Goal: Communication & Community: Answer question/provide support

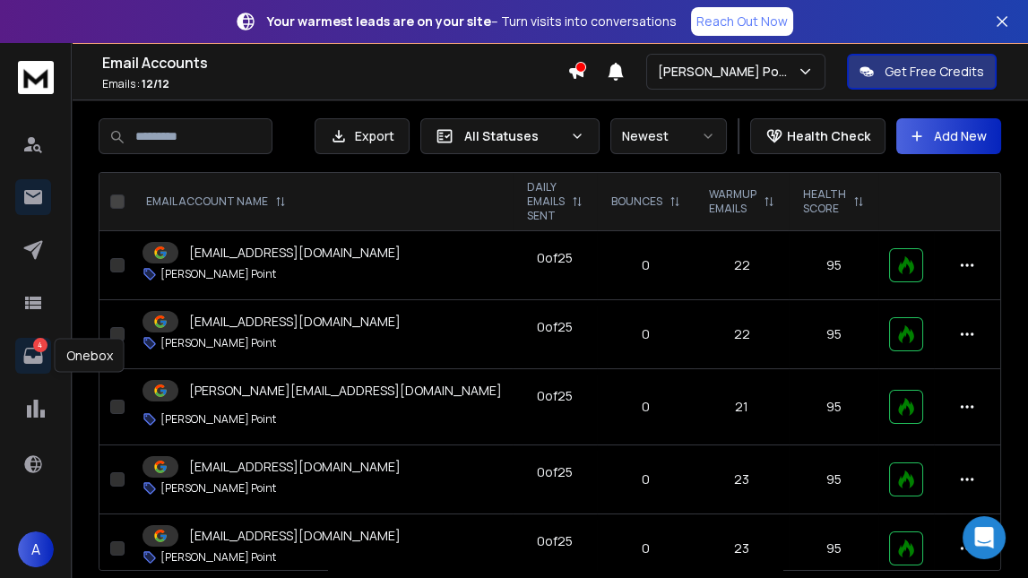
click at [34, 353] on icon at bounding box center [33, 356] width 22 height 22
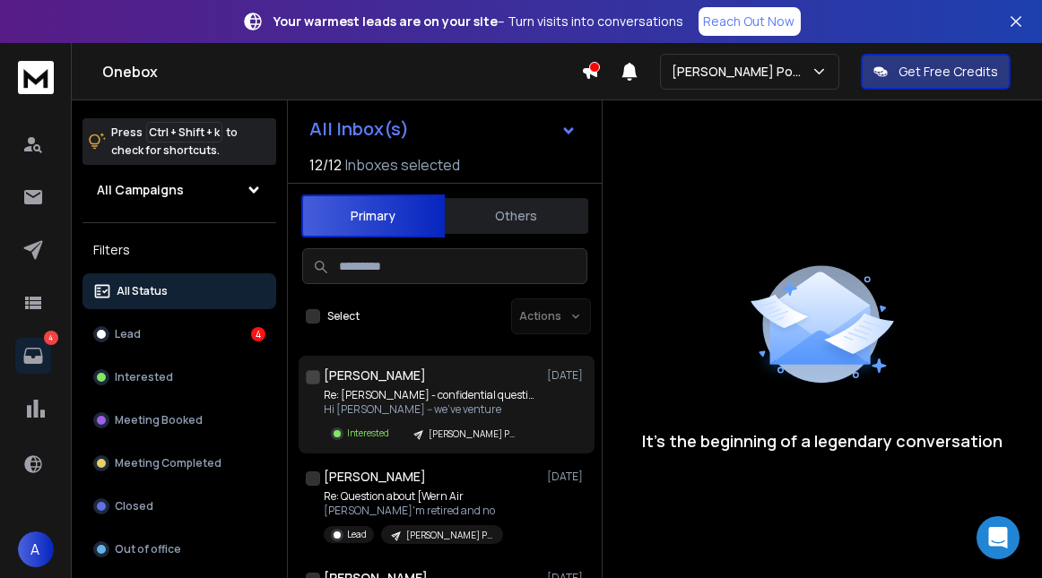
click at [443, 389] on p "Re: [PERSON_NAME] - confidential question" at bounding box center [431, 395] width 215 height 14
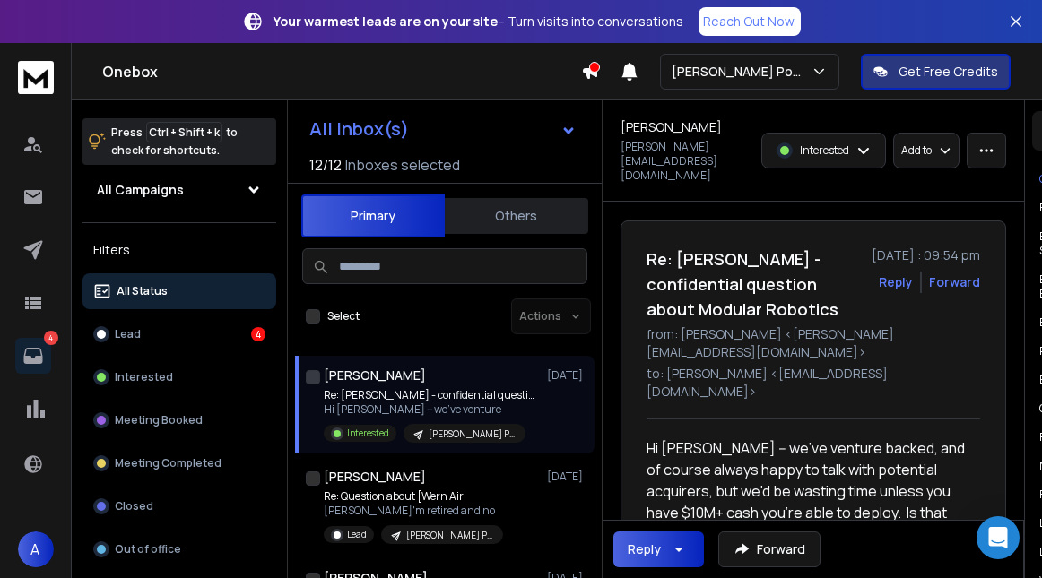
scroll to position [39, 0]
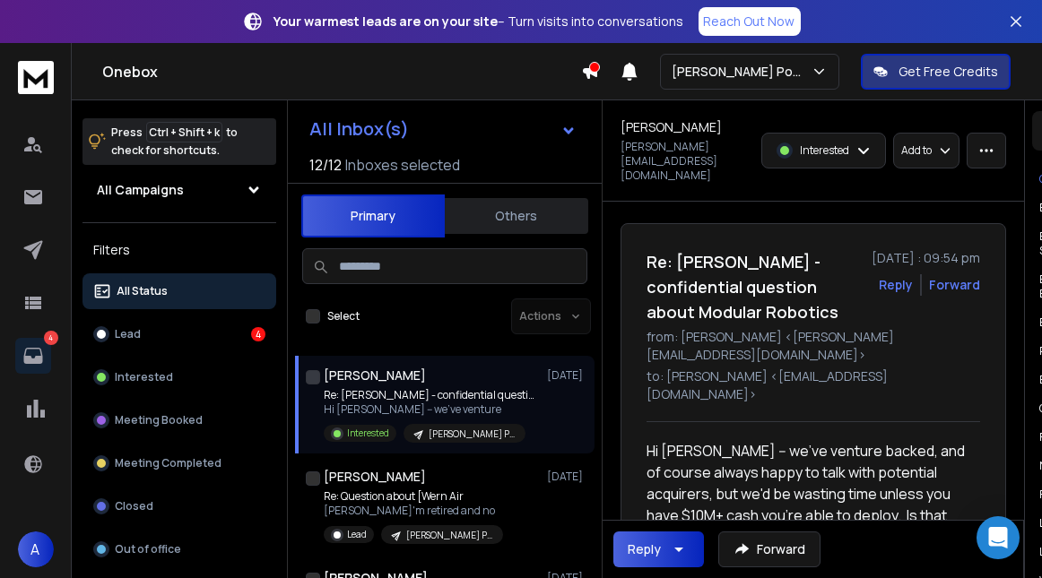
click at [890, 276] on button "Reply" at bounding box center [896, 285] width 34 height 18
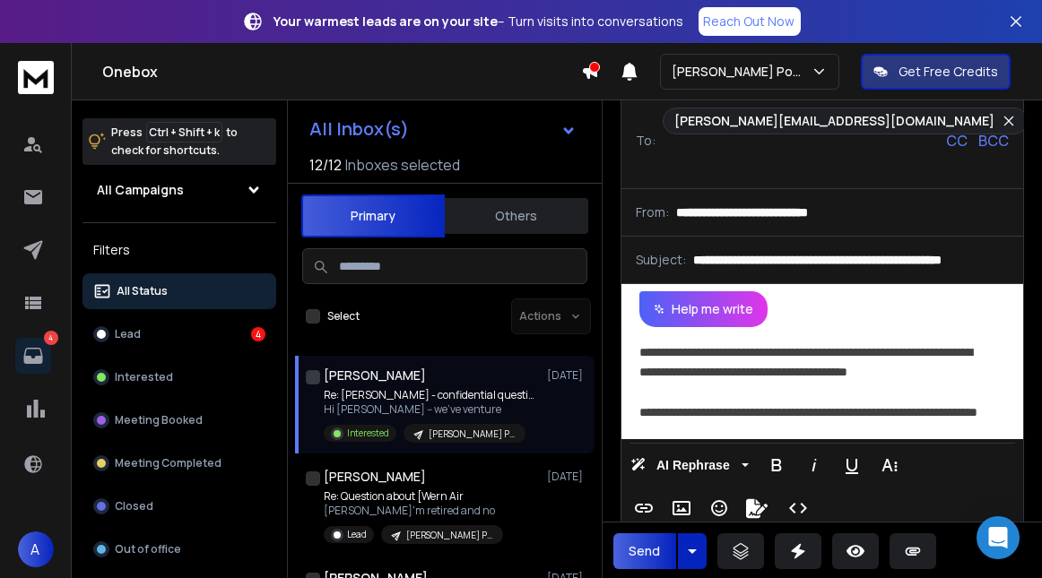
scroll to position [83, 0]
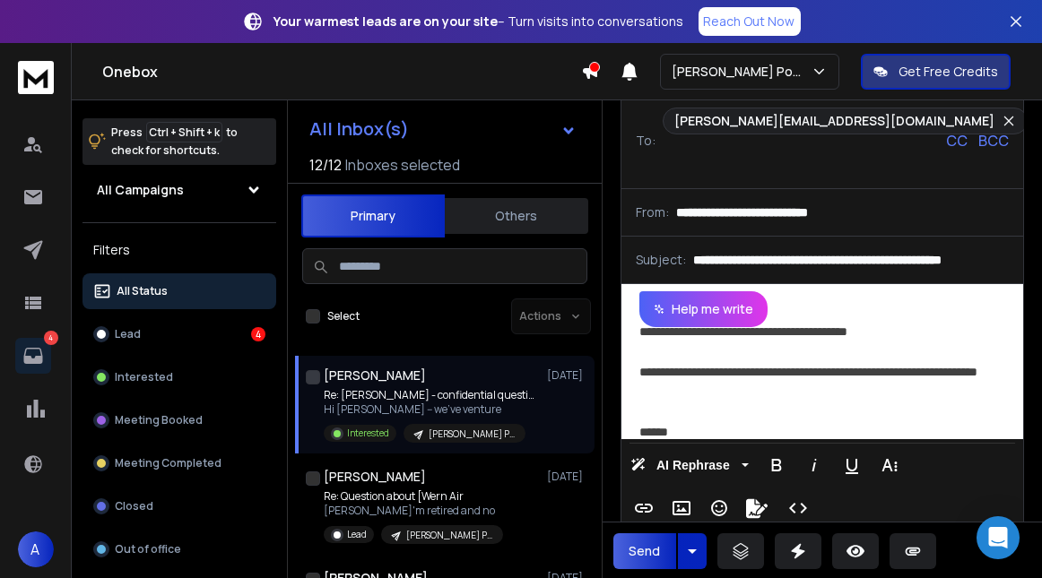
click at [648, 548] on button "Send" at bounding box center [644, 551] width 63 height 36
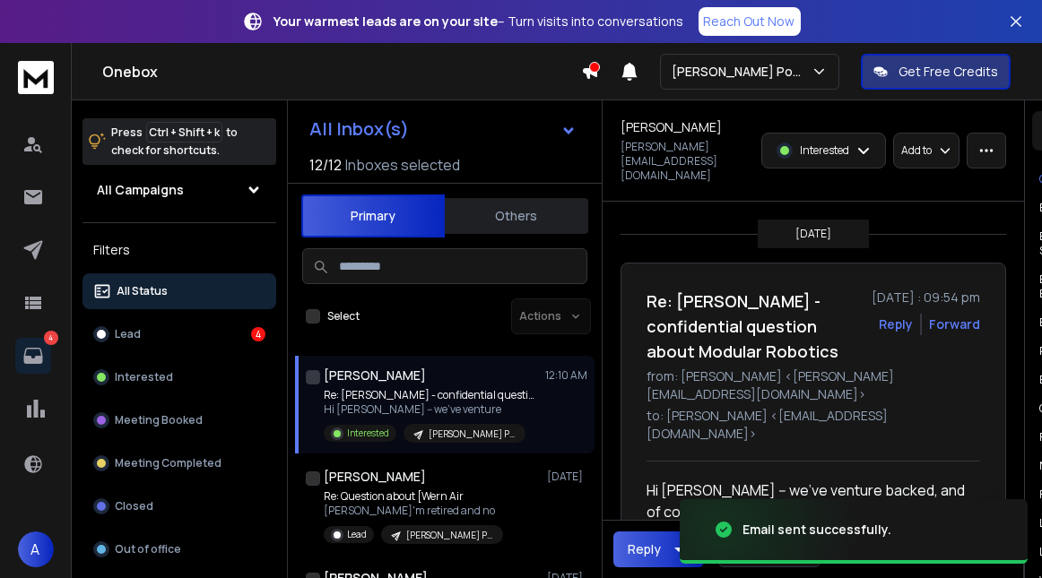
click at [846, 143] on div "Interested" at bounding box center [823, 151] width 123 height 34
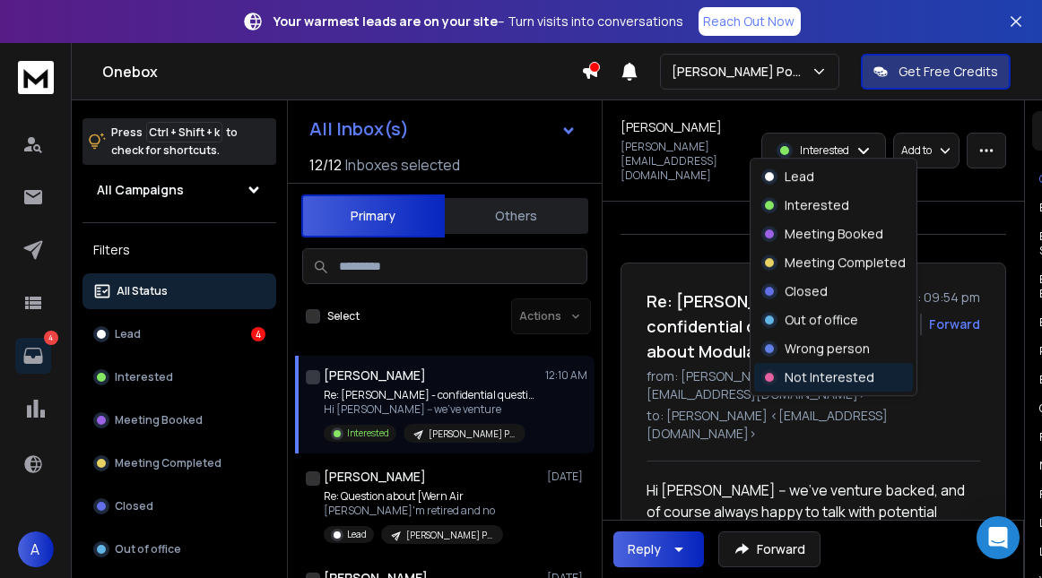
click at [806, 372] on p "Not Interested" at bounding box center [830, 378] width 90 height 18
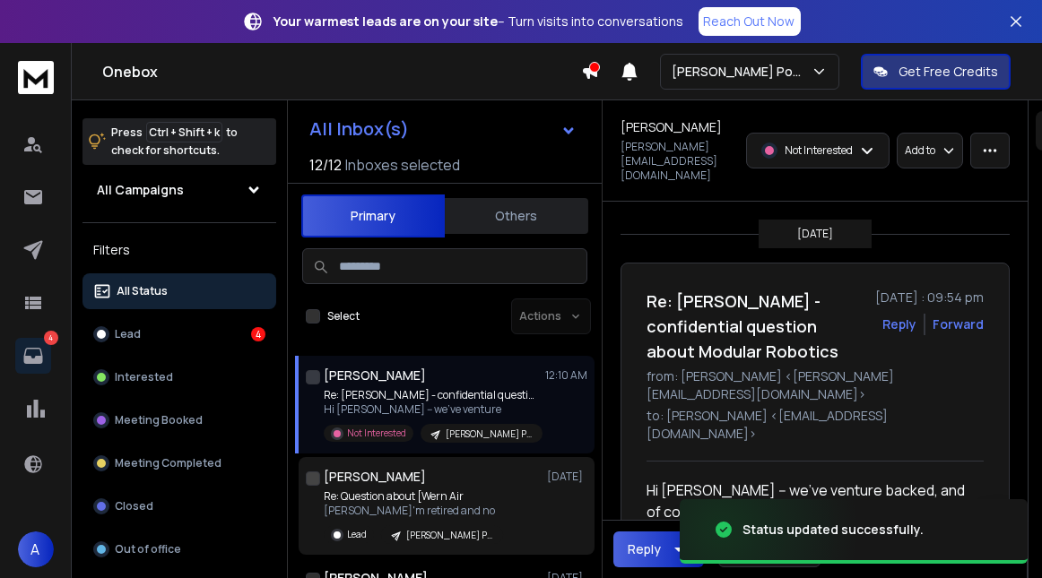
click at [429, 499] on p "Re: Question about [Wern Air" at bounding box center [413, 497] width 179 height 14
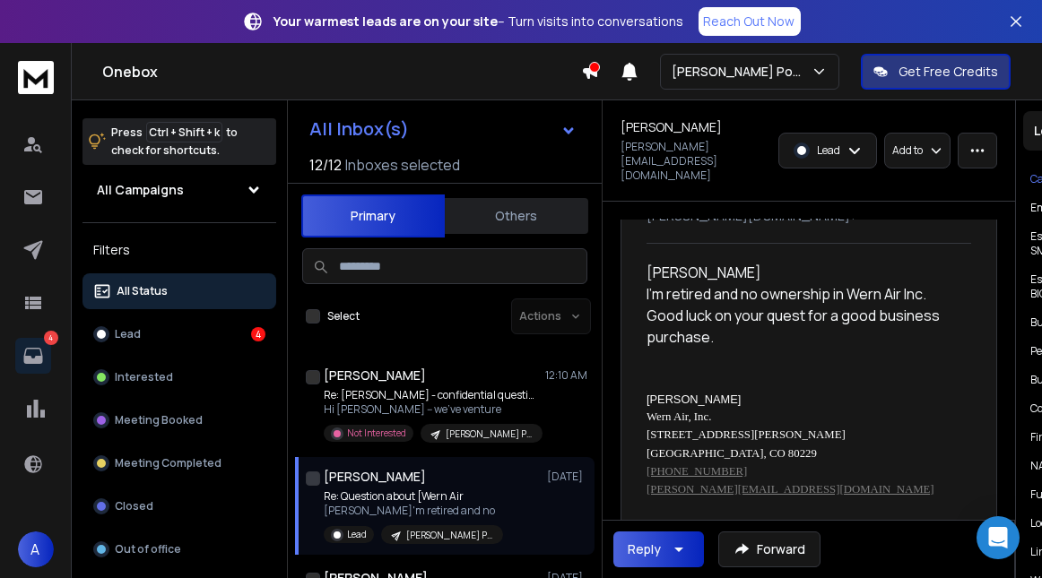
scroll to position [270, 0]
click at [847, 143] on icon at bounding box center [854, 150] width 14 height 14
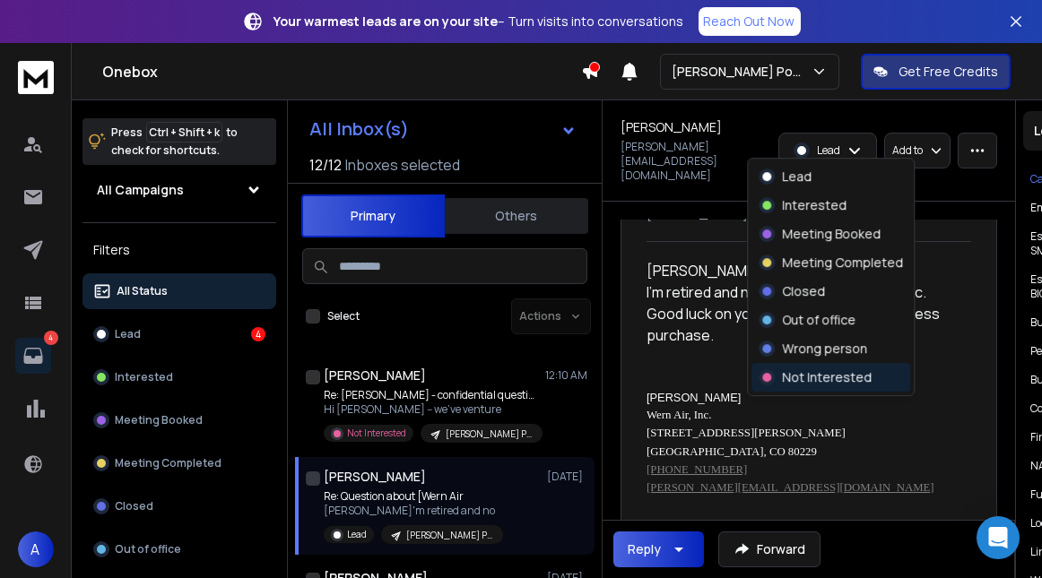
click at [796, 374] on p "Not Interested" at bounding box center [827, 378] width 90 height 18
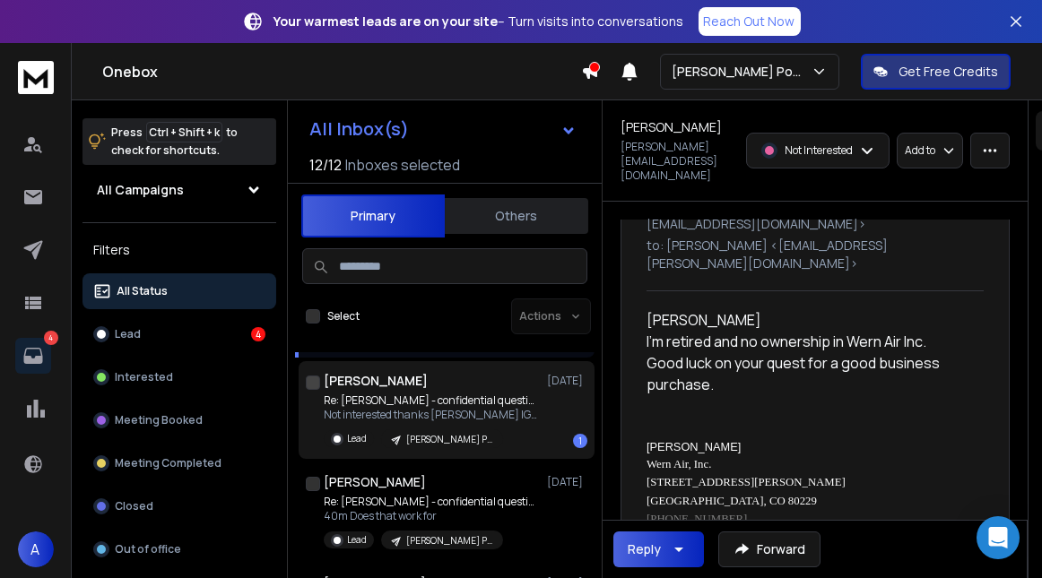
scroll to position [199, 0]
click at [409, 481] on div "[PERSON_NAME] [DATE]" at bounding box center [456, 481] width 264 height 18
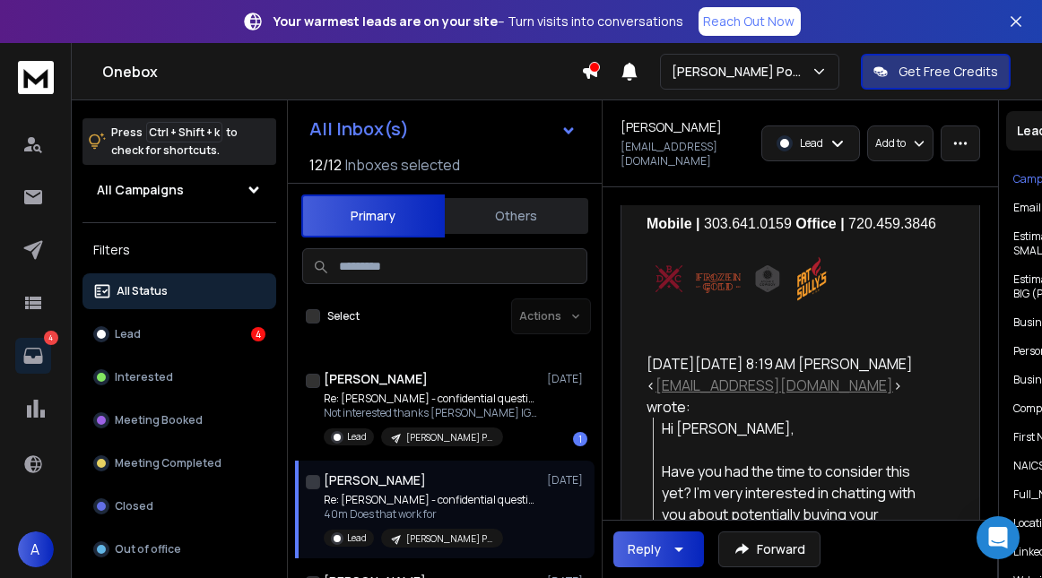
scroll to position [0, 0]
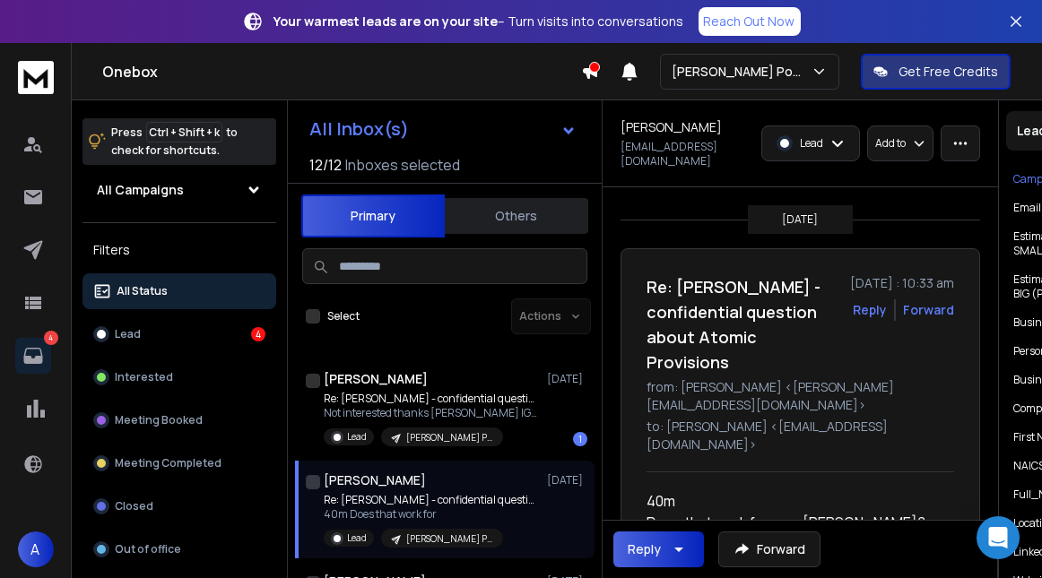
click at [845, 136] on icon at bounding box center [837, 143] width 14 height 14
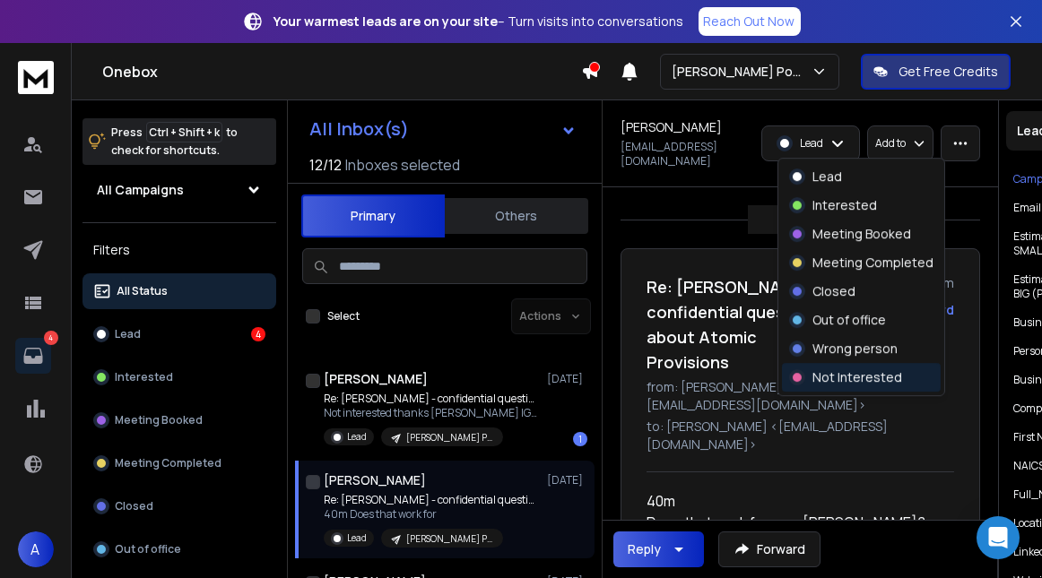
click at [834, 379] on p "Not Interested" at bounding box center [857, 378] width 90 height 18
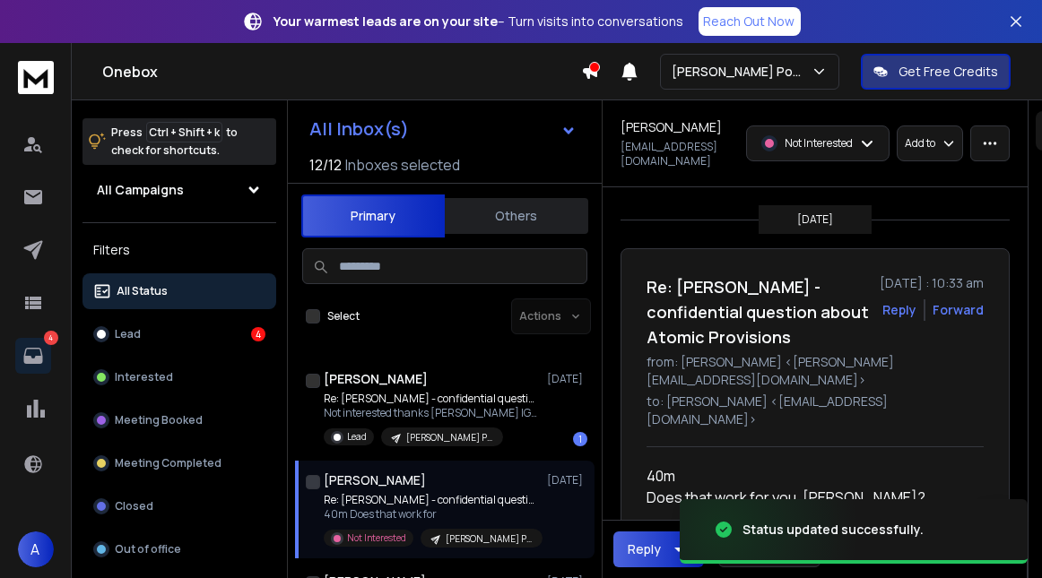
click at [916, 301] on button "Reply" at bounding box center [899, 310] width 34 height 18
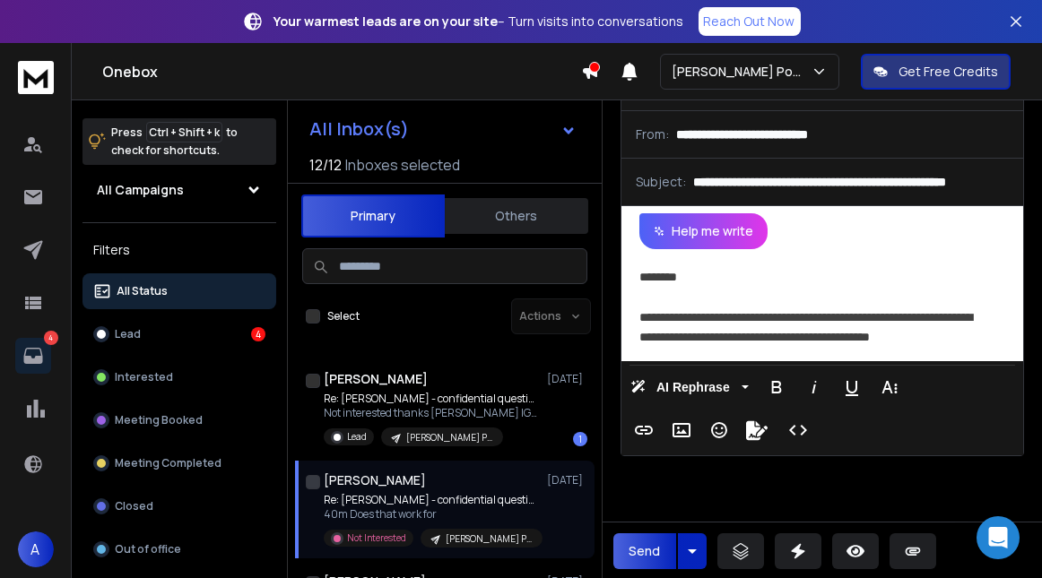
scroll to position [145, 0]
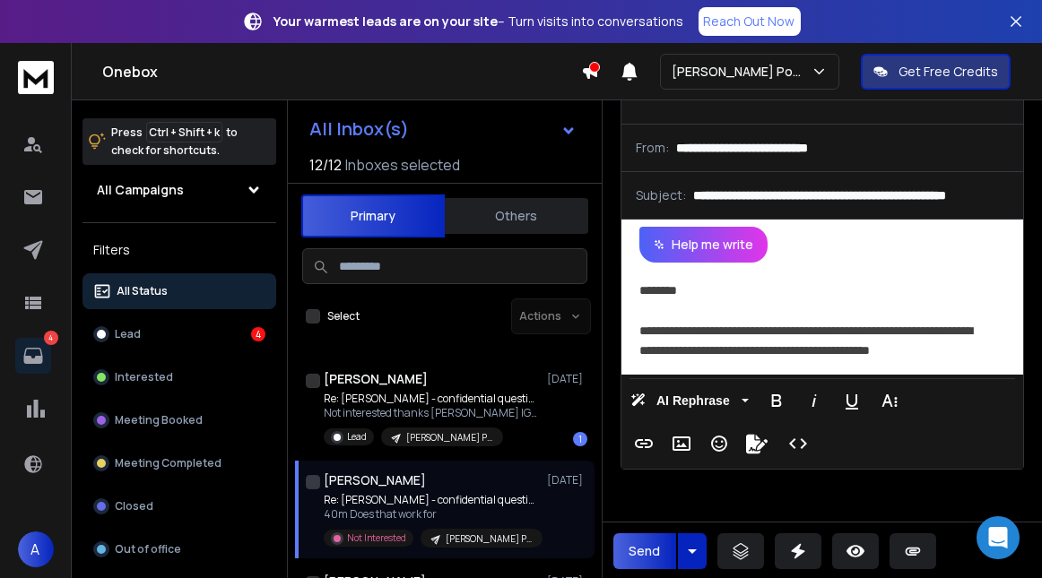
click at [985, 351] on div "**********" at bounding box center [813, 341] width 348 height 40
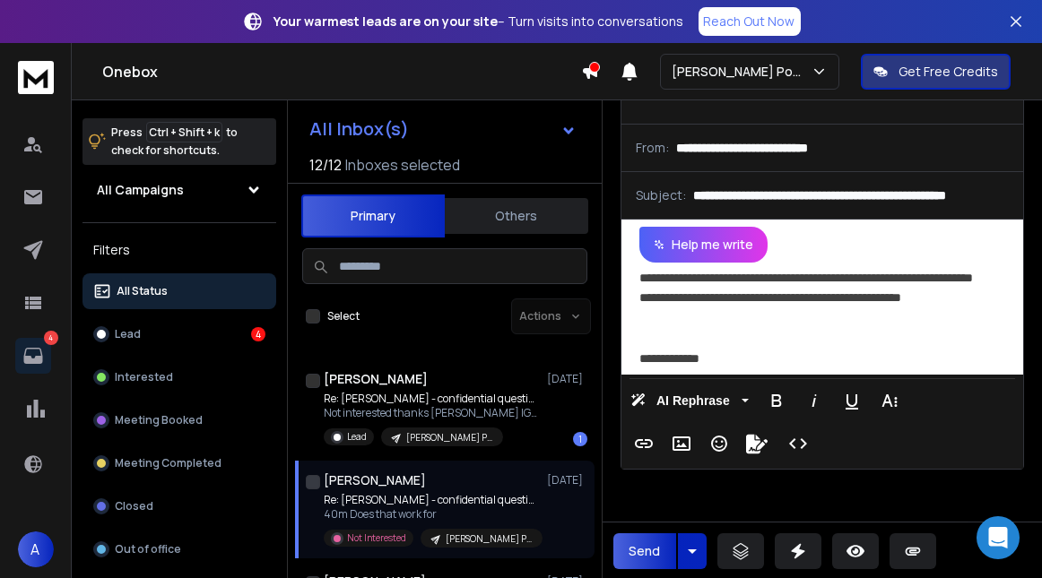
scroll to position [172, 0]
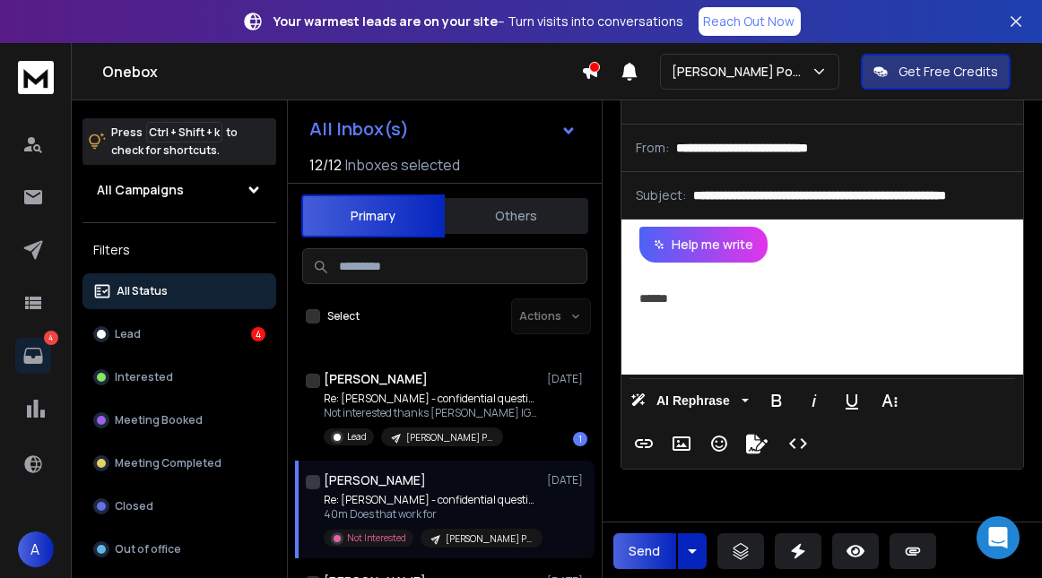
click at [643, 551] on button "Send" at bounding box center [644, 551] width 63 height 36
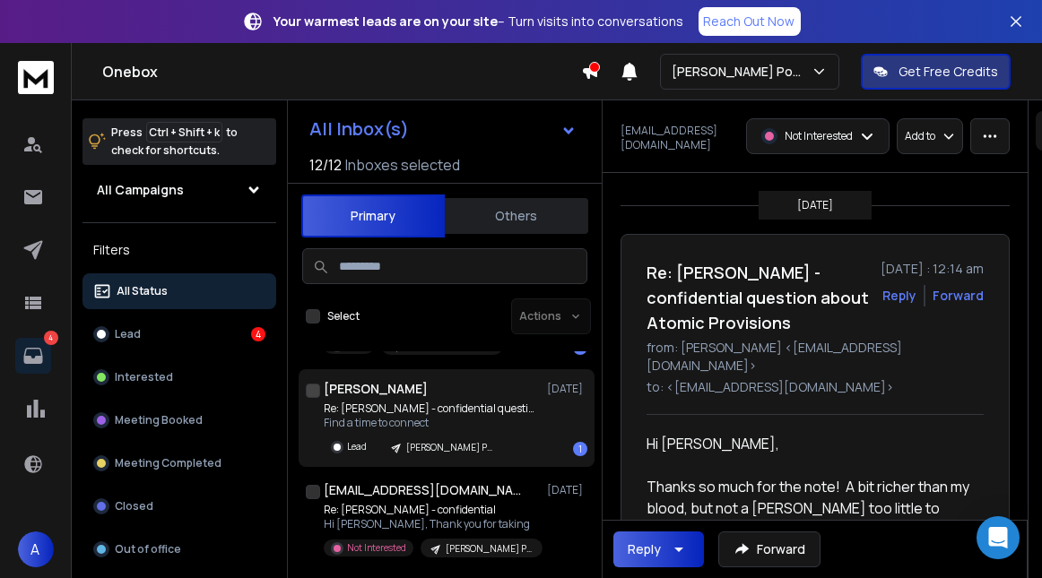
scroll to position [697, 0]
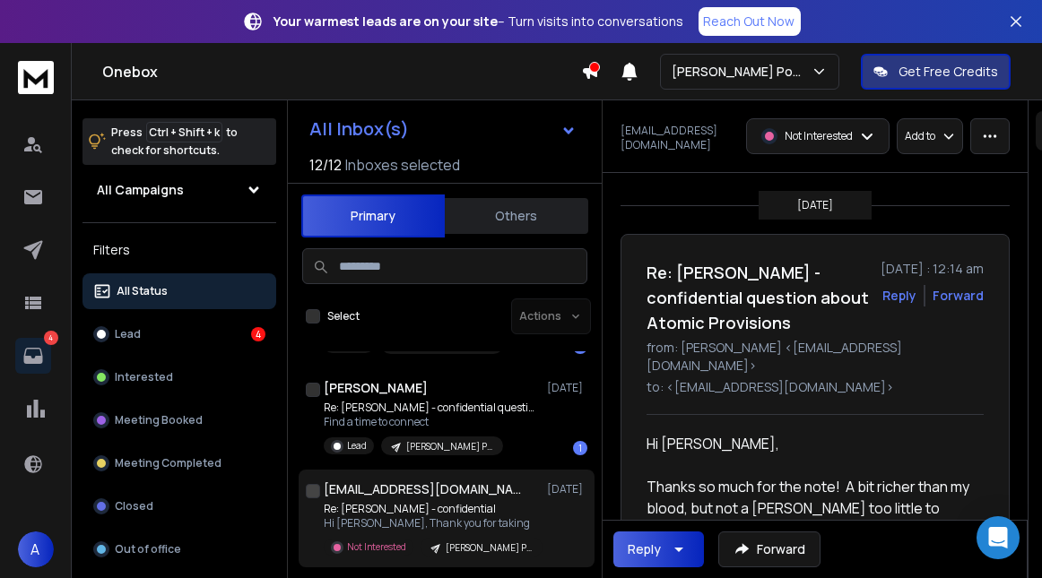
click at [450, 510] on p "Re: [PERSON_NAME] - confidential" at bounding box center [431, 509] width 215 height 14
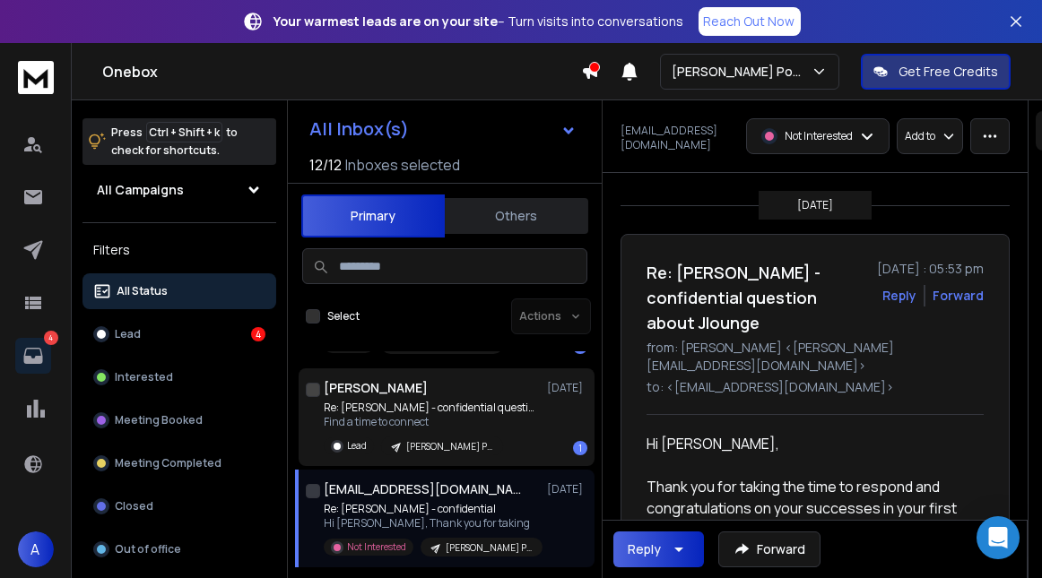
click at [434, 411] on p "Re: [PERSON_NAME] - confidential question" at bounding box center [431, 408] width 215 height 14
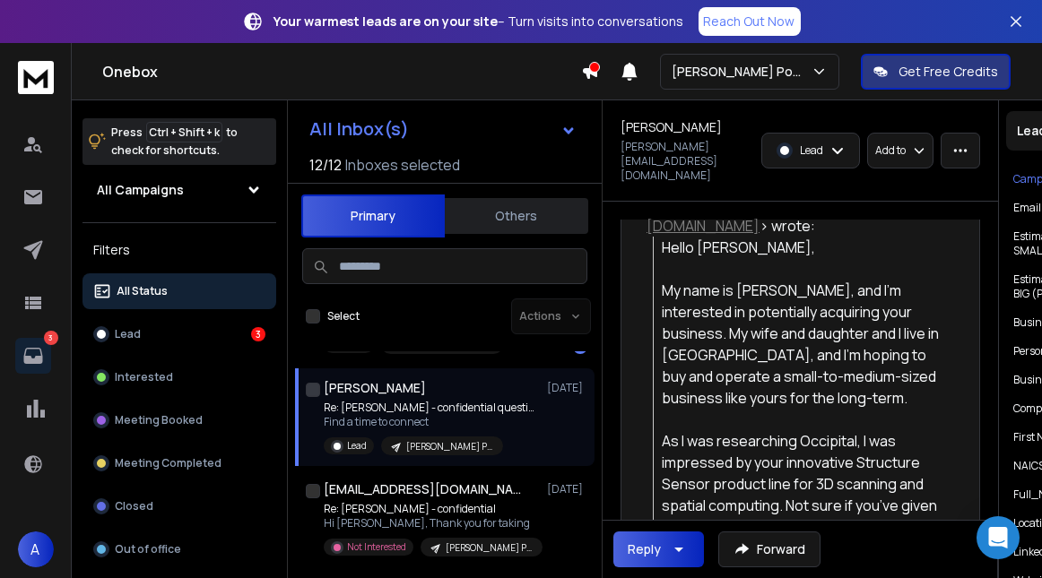
scroll to position [352, 0]
drag, startPoint x: 798, startPoint y: 399, endPoint x: 854, endPoint y: 395, distance: 56.6
click at [854, 429] on div "As I was researching Occipital, I was impressed by your innovative Structure Se…" at bounding box center [801, 515] width 278 height 172
copy div "Occipital"
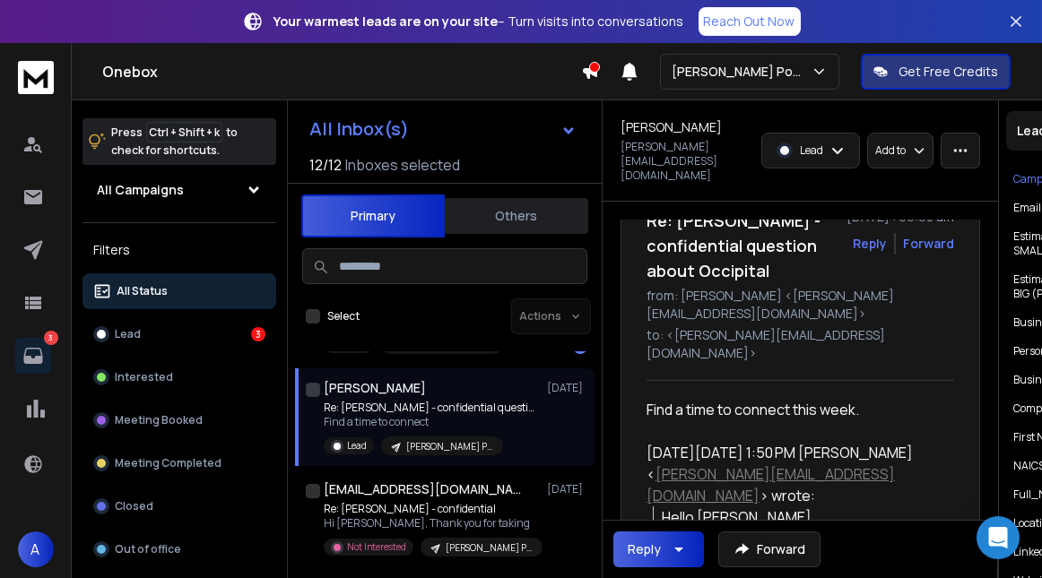
scroll to position [0, 0]
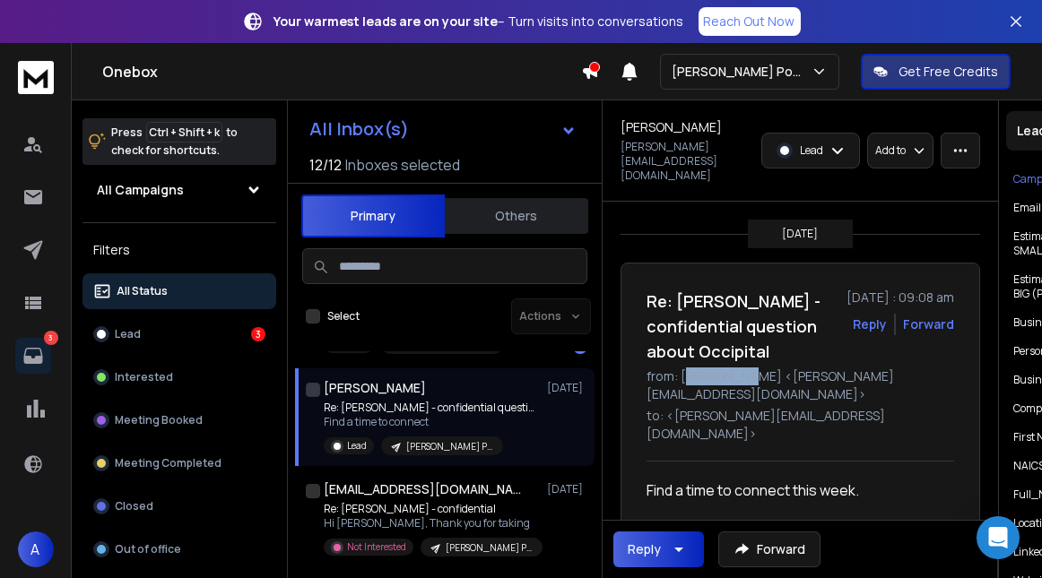
drag, startPoint x: 738, startPoint y: 374, endPoint x: 682, endPoint y: 374, distance: 55.6
click at [682, 374] on p "from: [PERSON_NAME] <[PERSON_NAME][EMAIL_ADDRESS][DOMAIN_NAME]>" at bounding box center [800, 386] width 308 height 36
copy p "eff [PERSON_NAME]"
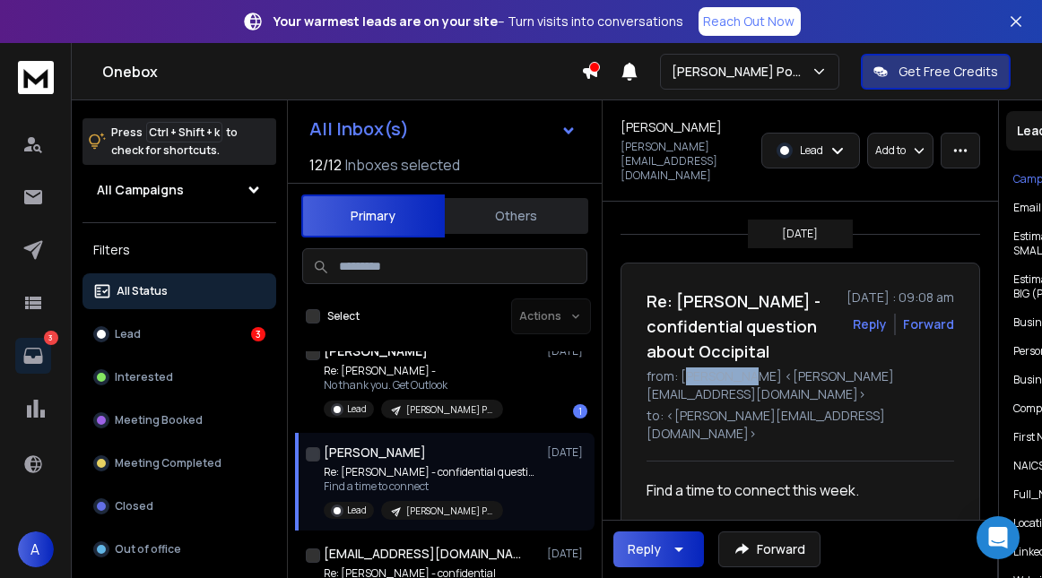
scroll to position [628, 0]
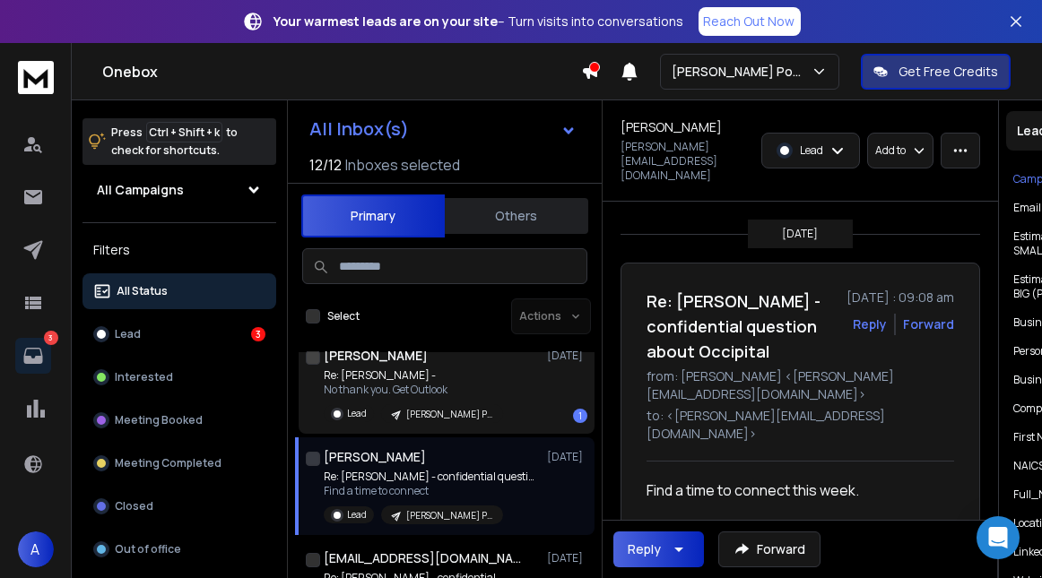
click at [491, 385] on div "Re: [PERSON_NAME] - No thank you. Get Outlook Lead [PERSON_NAME] Point 1" at bounding box center [456, 396] width 264 height 55
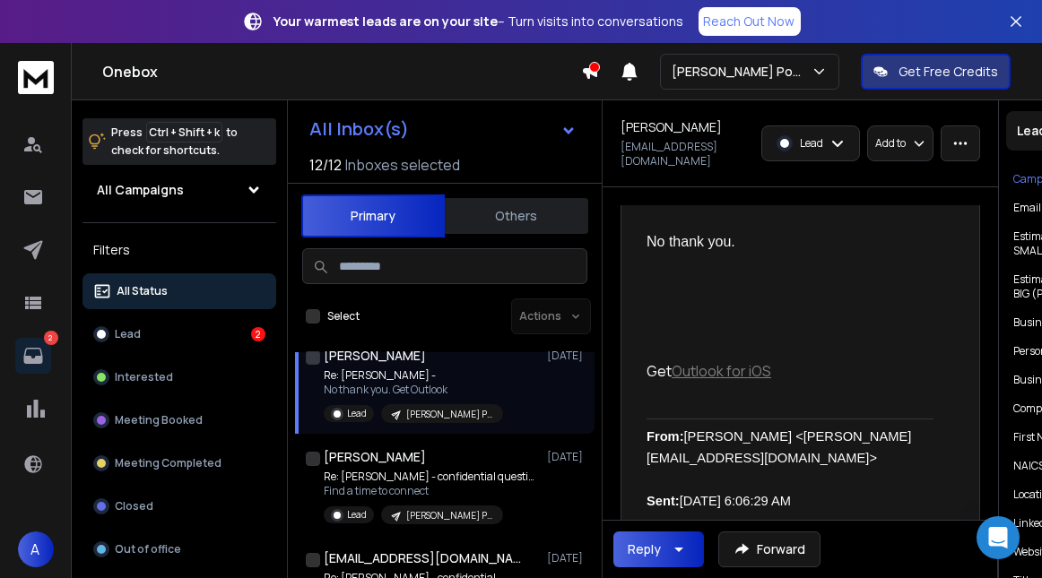
scroll to position [0, 0]
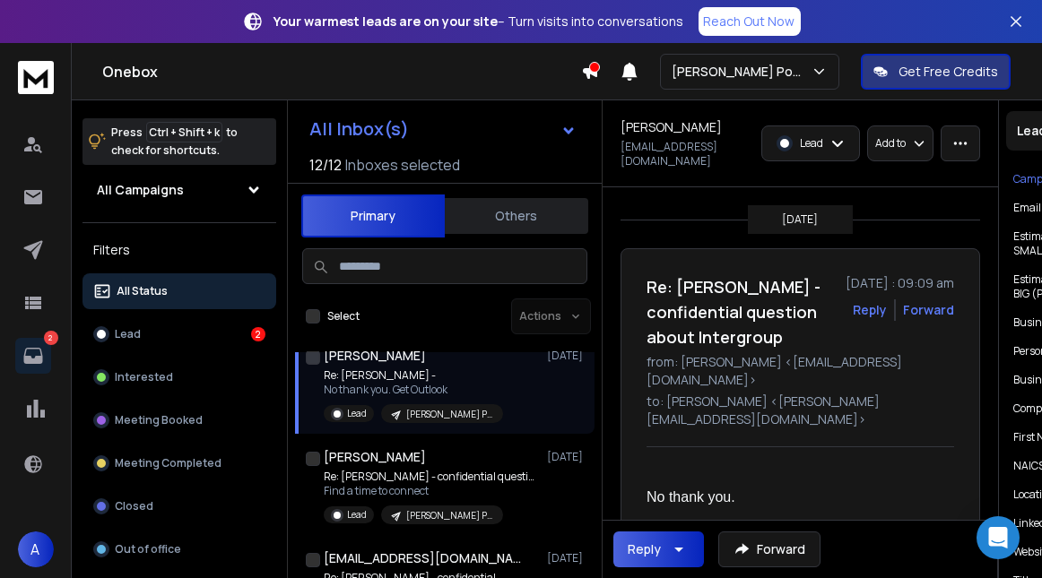
click at [842, 135] on div "Lead" at bounding box center [810, 143] width 97 height 34
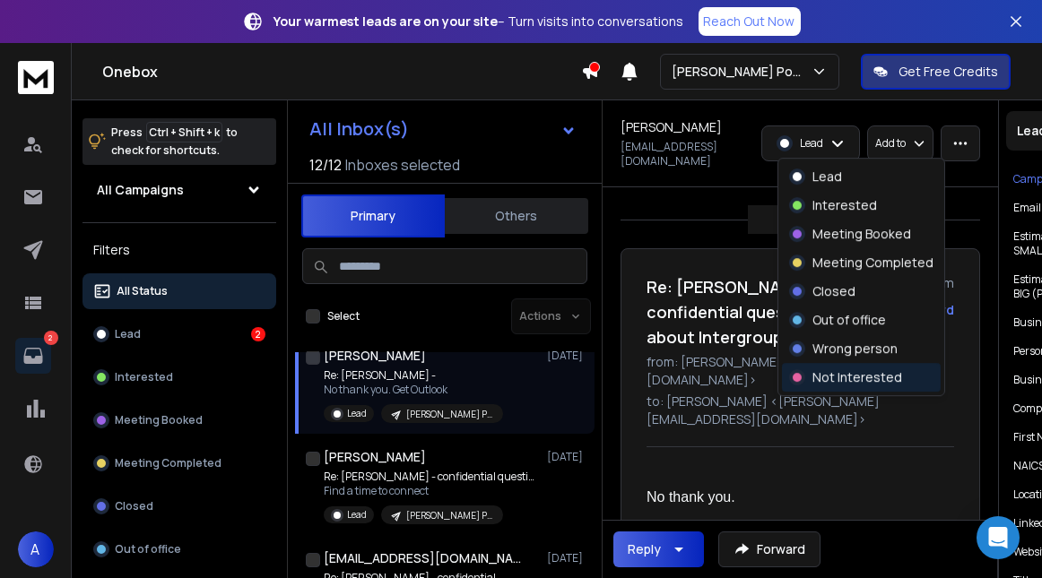
click at [834, 372] on p "Not Interested" at bounding box center [857, 378] width 90 height 18
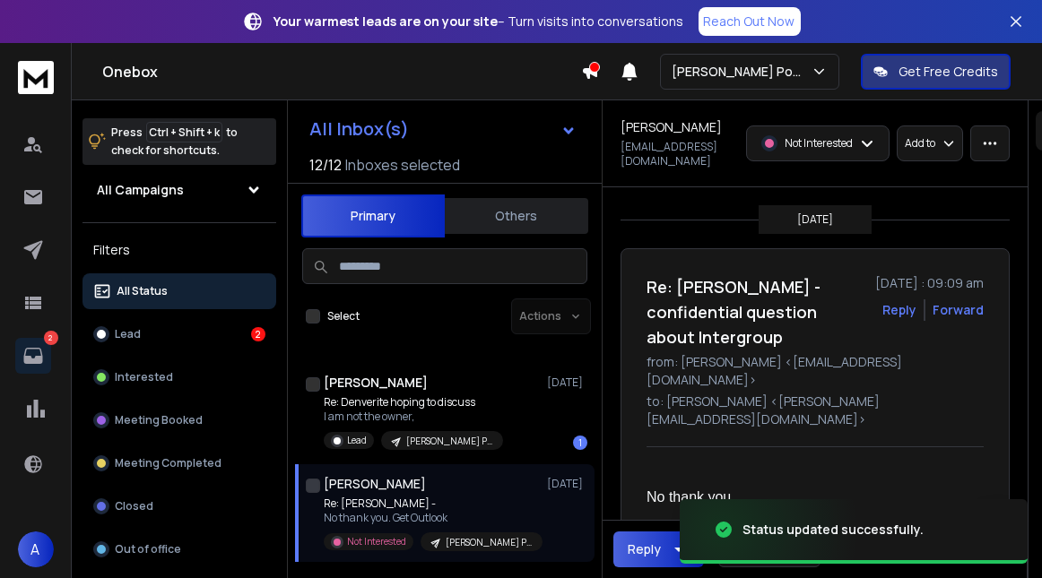
scroll to position [489, 0]
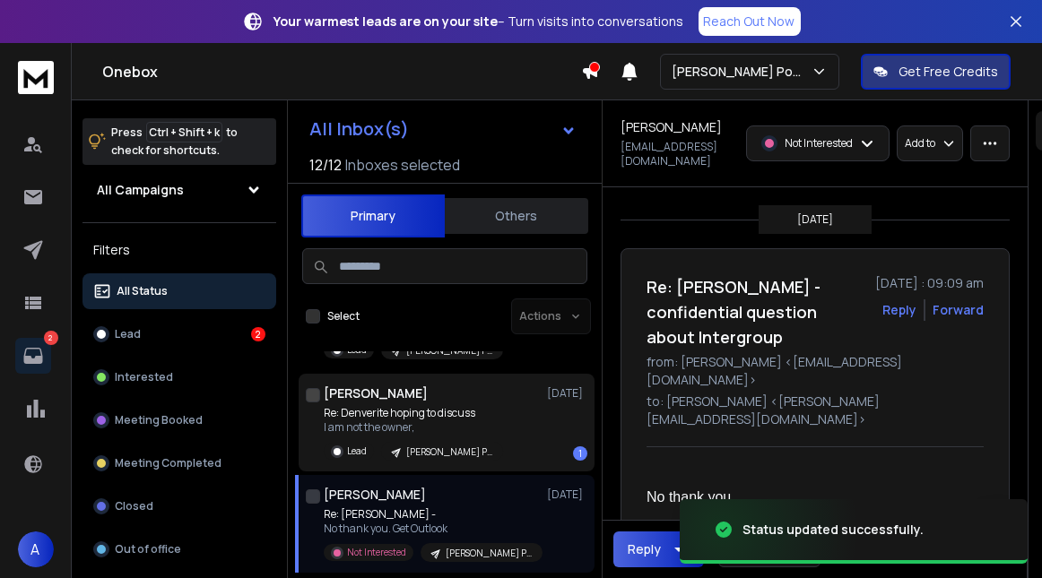
click at [447, 418] on p "Re: Denverite hoping to discuss" at bounding box center [413, 413] width 179 height 14
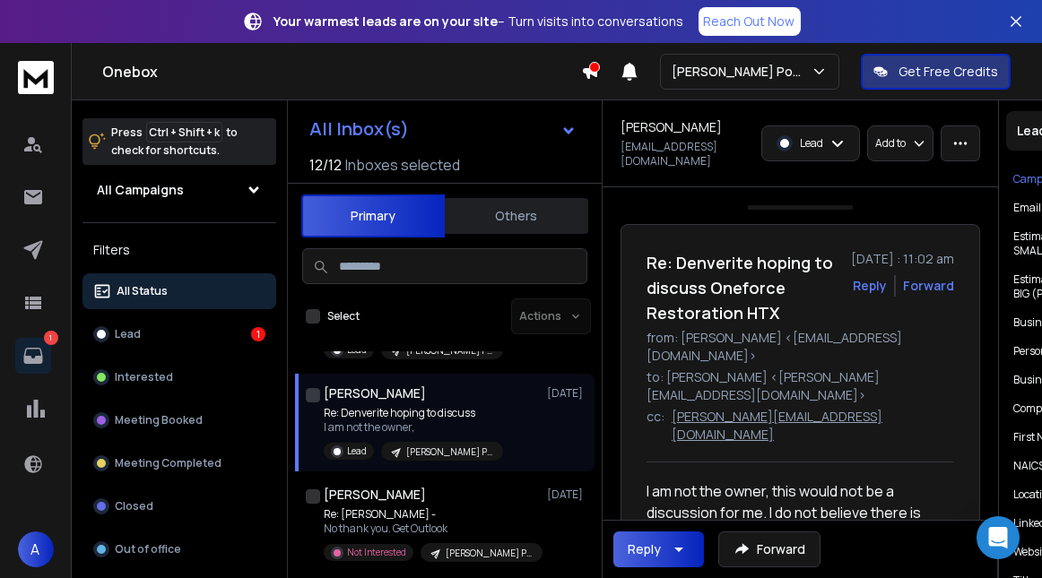
scroll to position [0, 0]
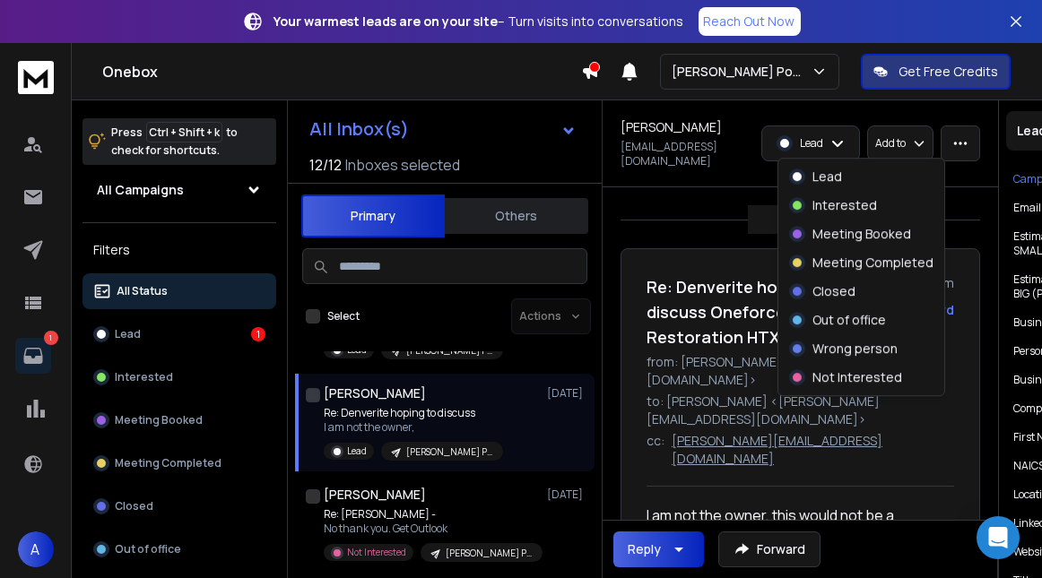
click at [843, 136] on div "Lead" at bounding box center [810, 143] width 97 height 34
click at [827, 386] on p "Not Interested" at bounding box center [857, 378] width 90 height 18
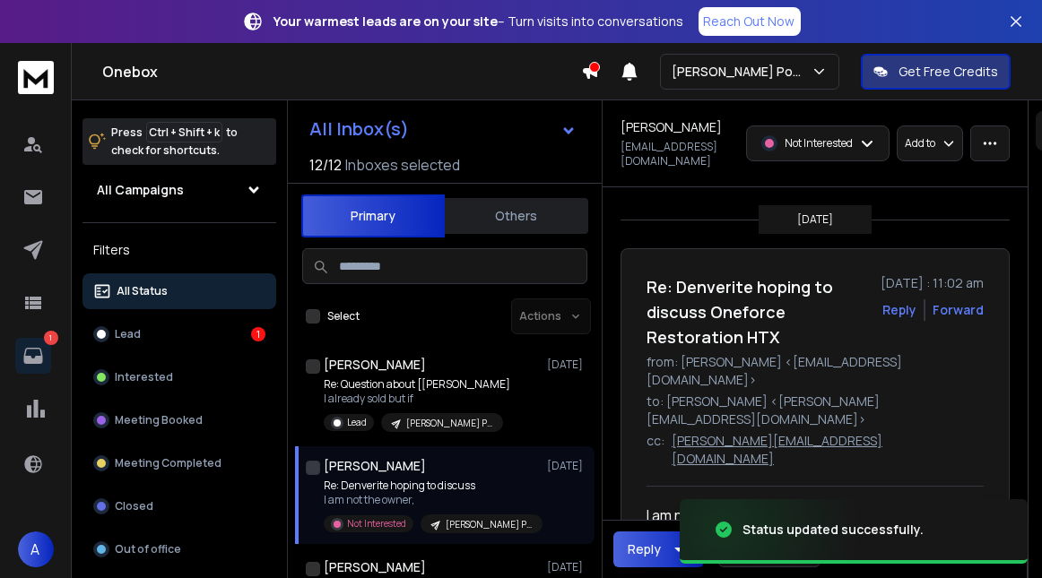
scroll to position [415, 0]
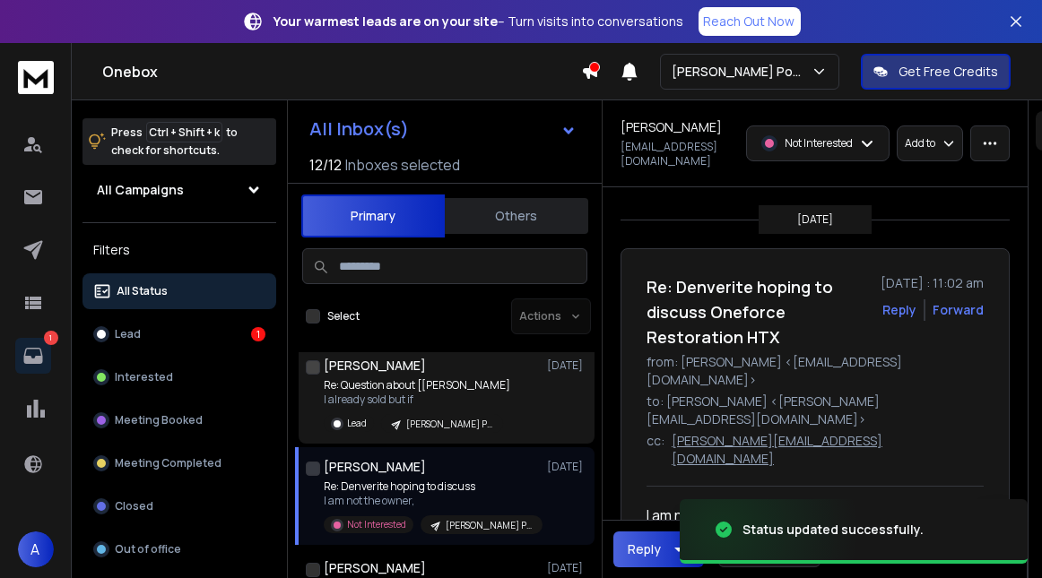
click at [447, 378] on p "Re: Question about [[PERSON_NAME]" at bounding box center [417, 385] width 186 height 14
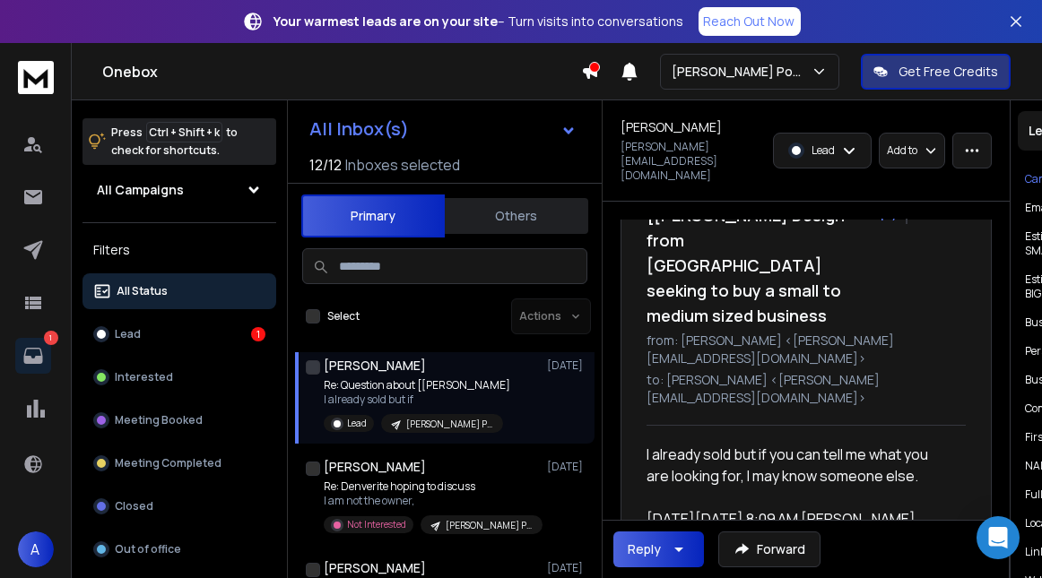
scroll to position [110, 0]
drag, startPoint x: 742, startPoint y: 340, endPoint x: 680, endPoint y: 340, distance: 62.8
click at [680, 340] on p "from: [PERSON_NAME] <[PERSON_NAME][EMAIL_ADDRESS][DOMAIN_NAME]>" at bounding box center [805, 351] width 319 height 36
copy p "[PERSON_NAME]"
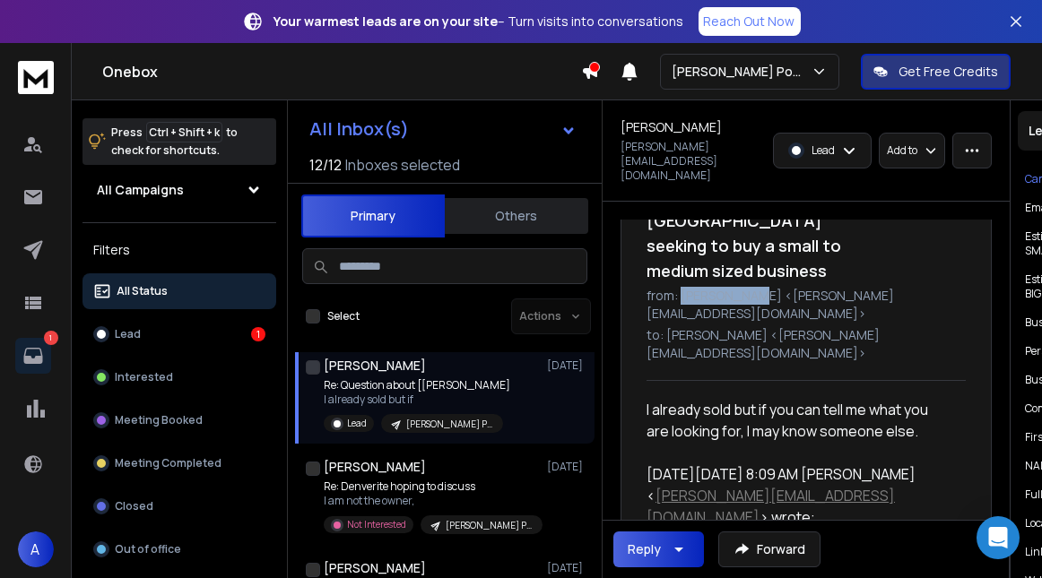
scroll to position [99, 0]
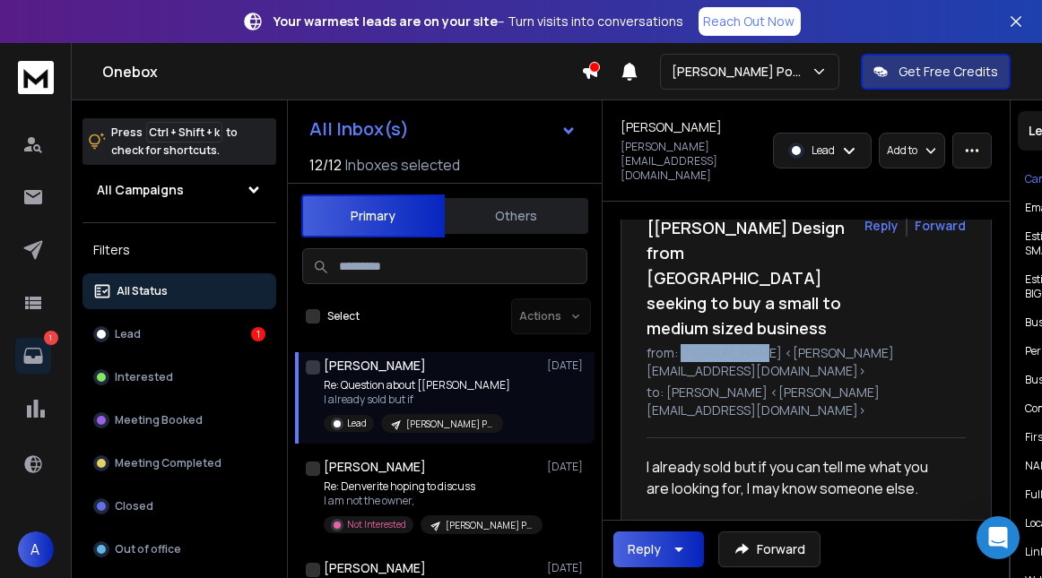
click at [883, 217] on button "Reply" at bounding box center [881, 226] width 34 height 18
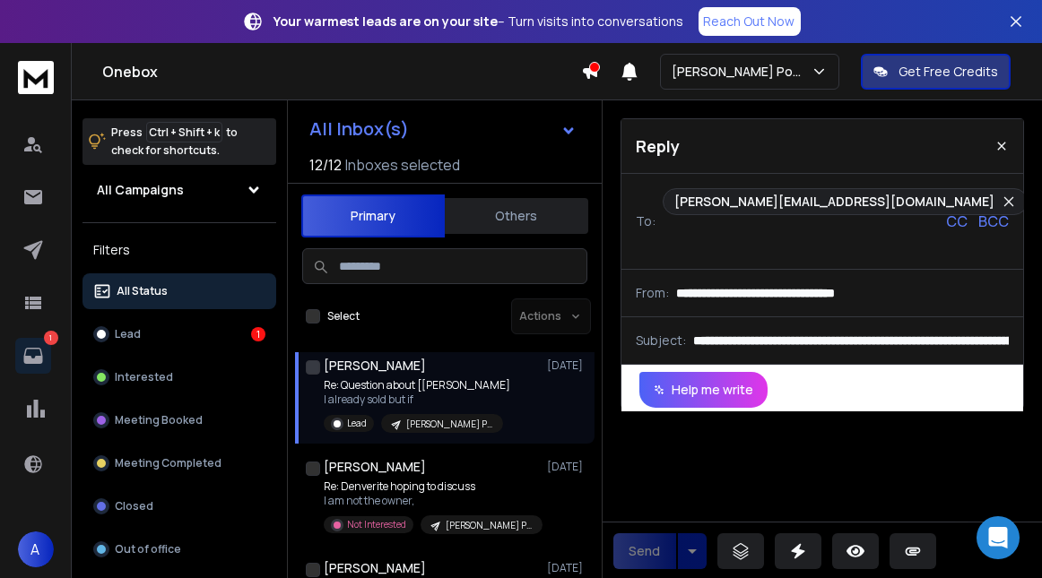
scroll to position [0, 0]
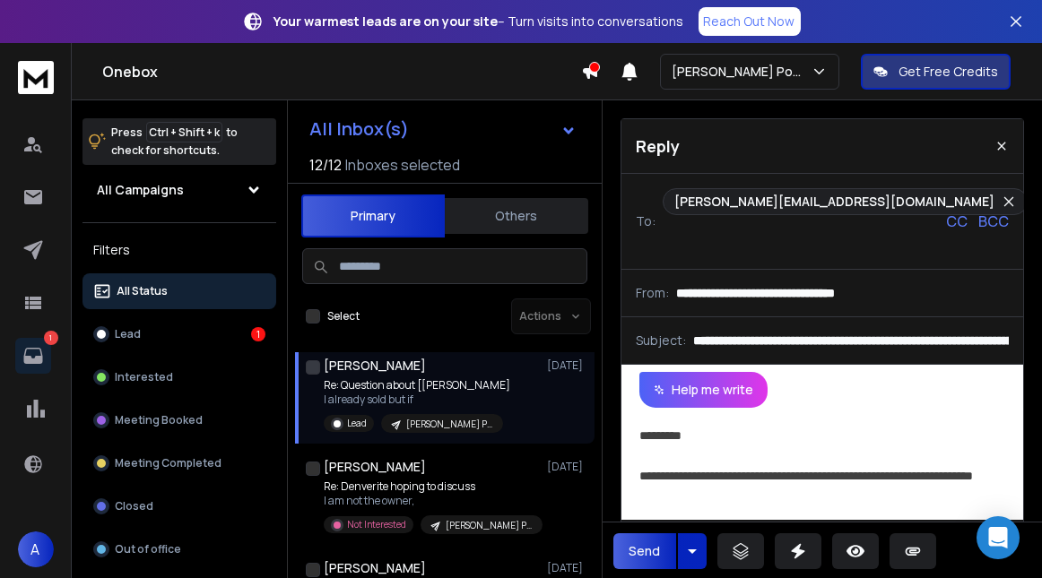
click at [724, 495] on div "**********" at bounding box center [813, 486] width 348 height 40
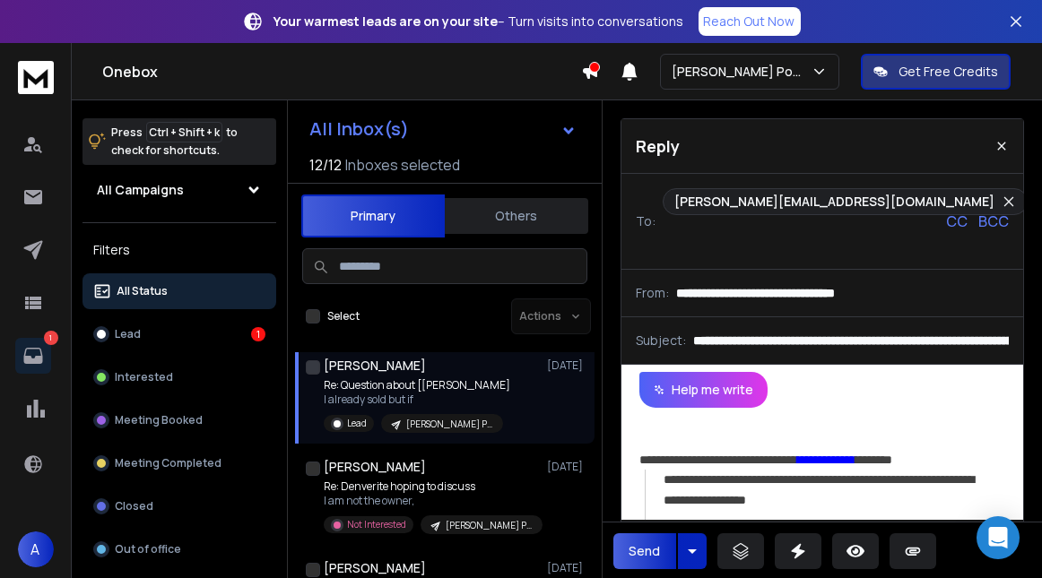
scroll to position [97, 0]
click at [667, 447] on div at bounding box center [819, 439] width 361 height 20
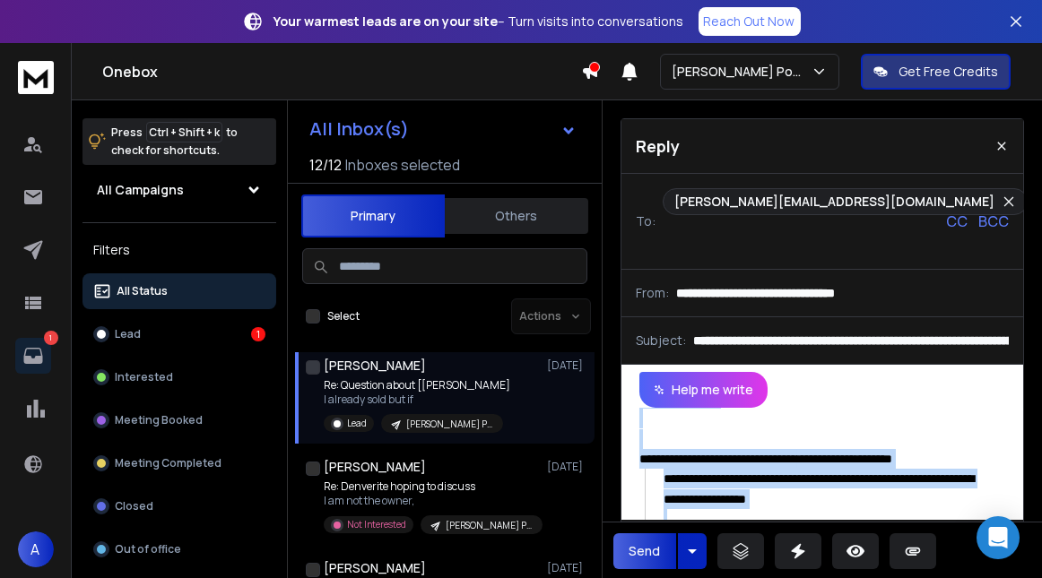
copy div "**********"
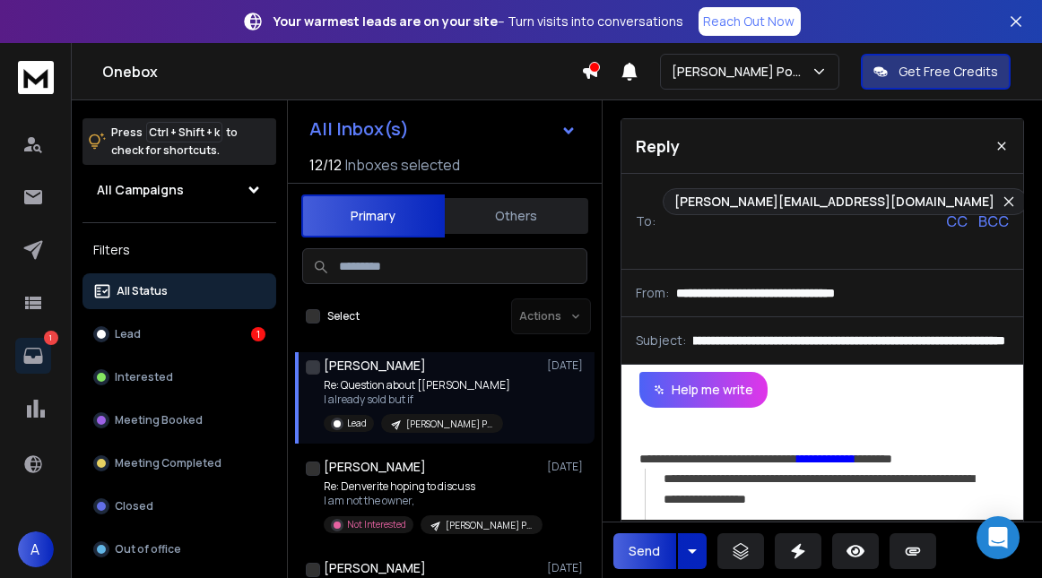
scroll to position [0, 300]
drag, startPoint x: 693, startPoint y: 338, endPoint x: 1032, endPoint y: 337, distance: 338.9
click at [1028, 337] on div "**********" at bounding box center [822, 469] width 439 height 739
drag, startPoint x: 764, startPoint y: 202, endPoint x: 653, endPoint y: 205, distance: 111.2
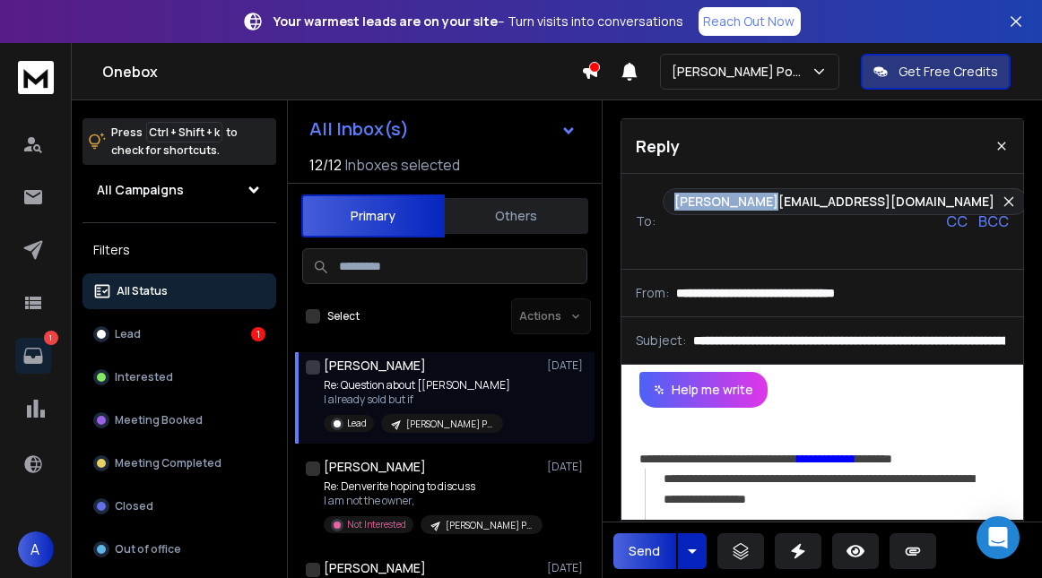
click at [653, 205] on div "To: [PERSON_NAME][EMAIL_ADDRESS][DOMAIN_NAME]" at bounding box center [787, 221] width 303 height 66
click at [994, 141] on icon at bounding box center [1001, 146] width 14 height 14
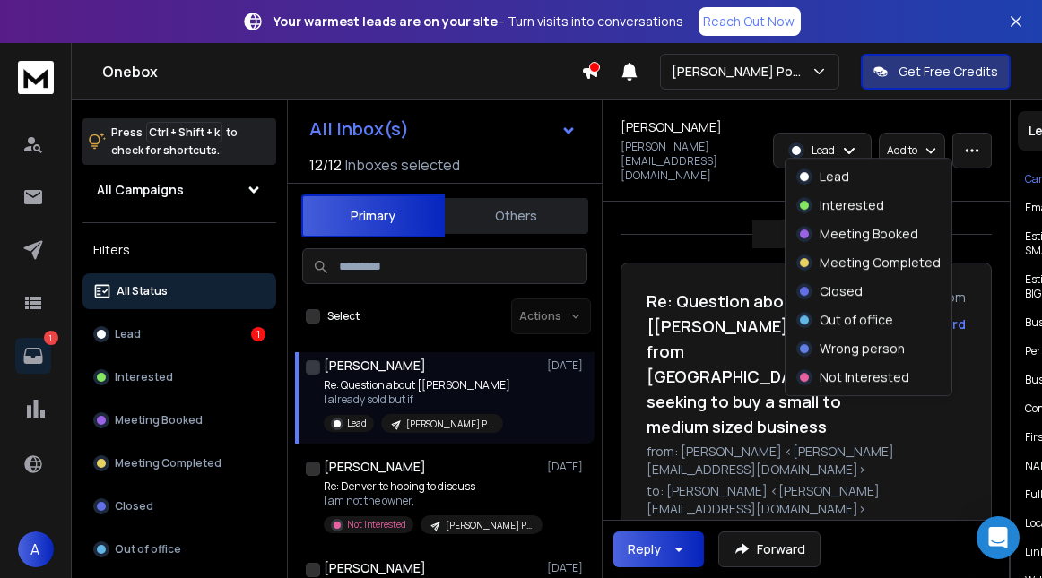
click at [854, 148] on icon at bounding box center [849, 151] width 11 height 6
click at [830, 382] on p "Not Interested" at bounding box center [865, 378] width 90 height 18
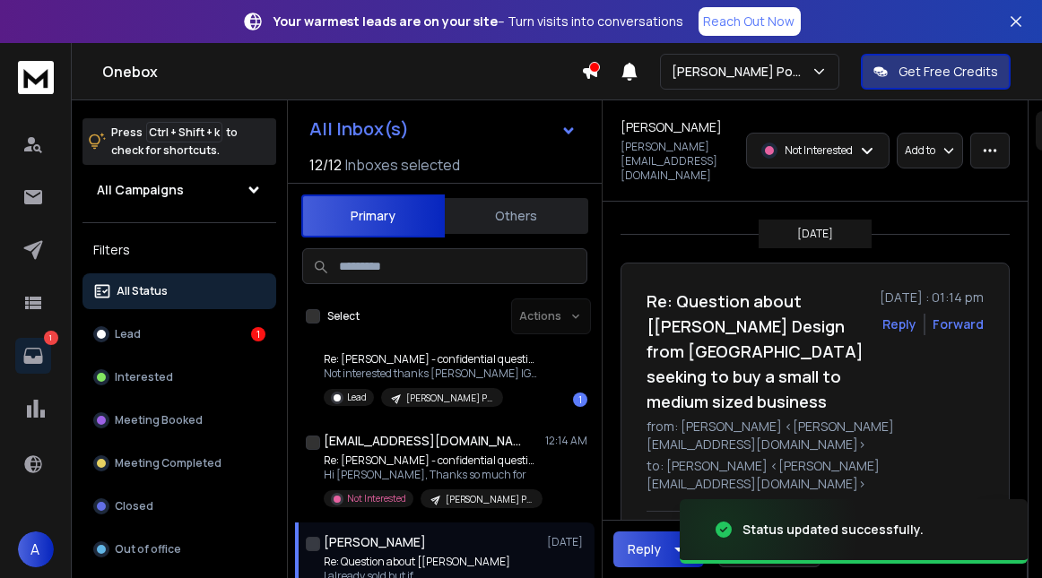
scroll to position [214, 0]
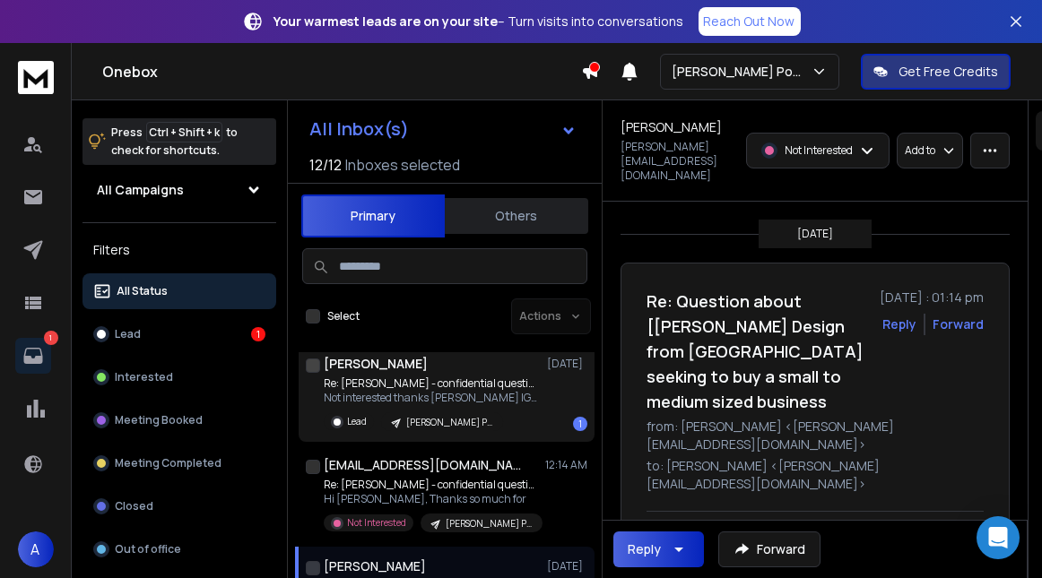
click at [465, 392] on p "Not interested thanks [PERSON_NAME] IGE -" at bounding box center [431, 398] width 215 height 14
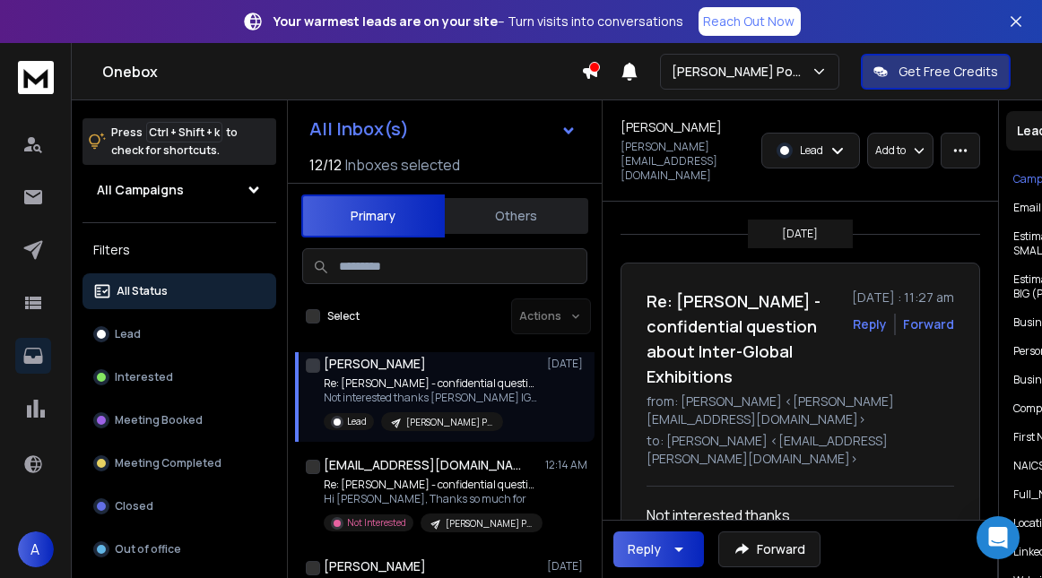
click at [828, 134] on div "Lead" at bounding box center [810, 151] width 97 height 34
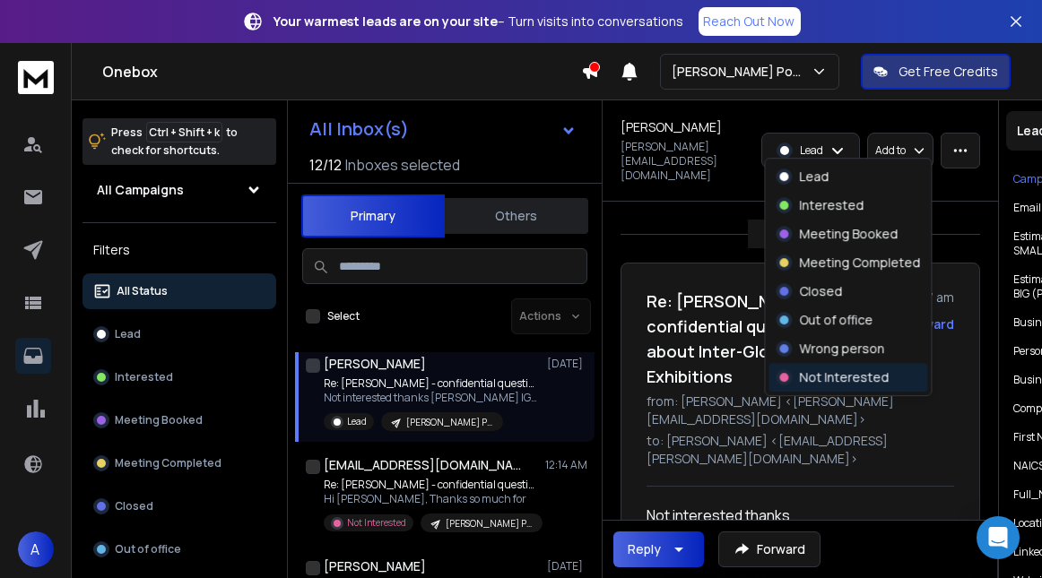
click at [812, 375] on p "Not Interested" at bounding box center [844, 378] width 90 height 18
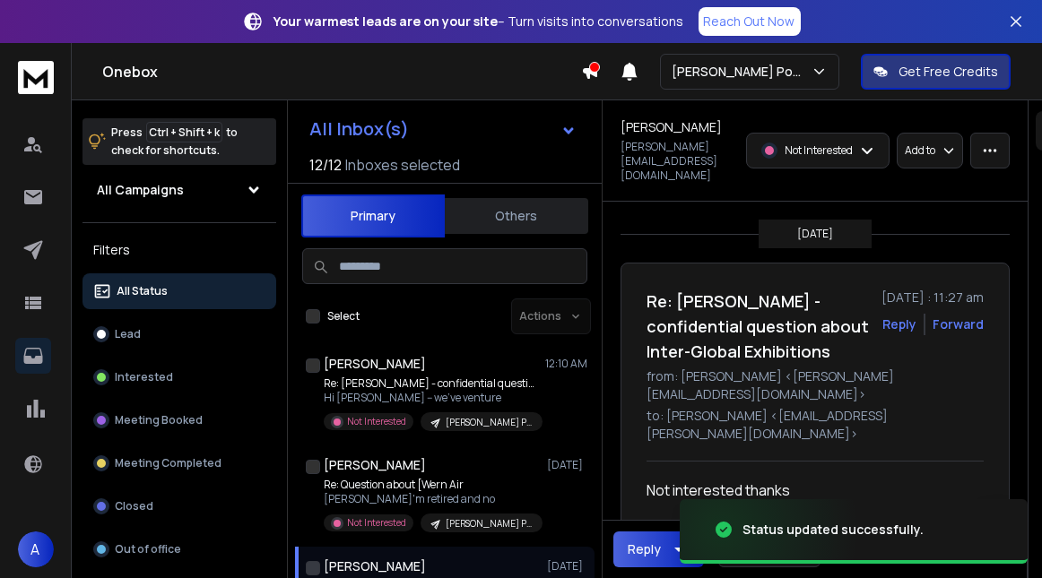
scroll to position [0, 0]
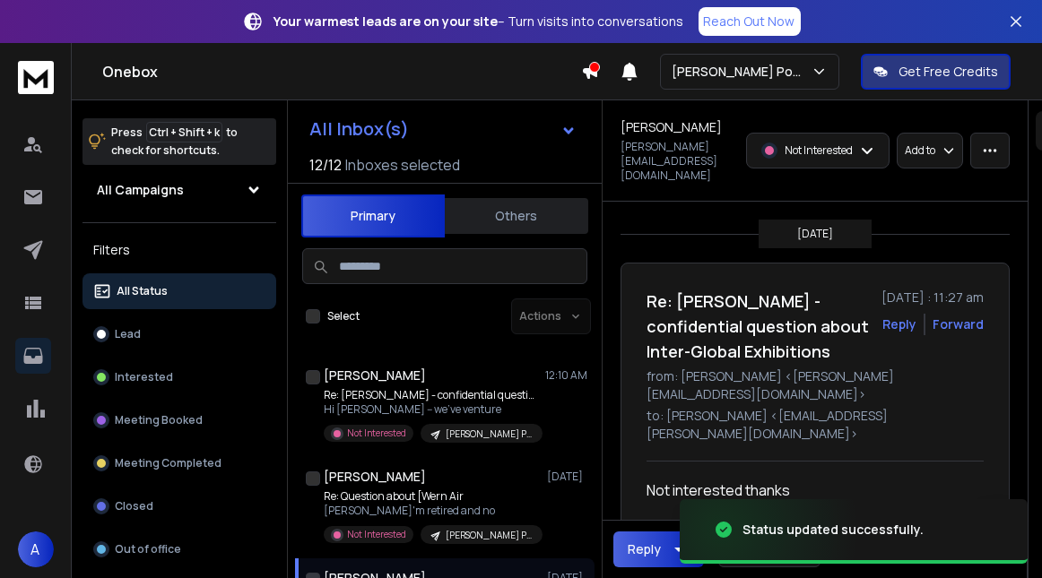
click at [136, 282] on div "All Status" at bounding box center [130, 291] width 74 height 18
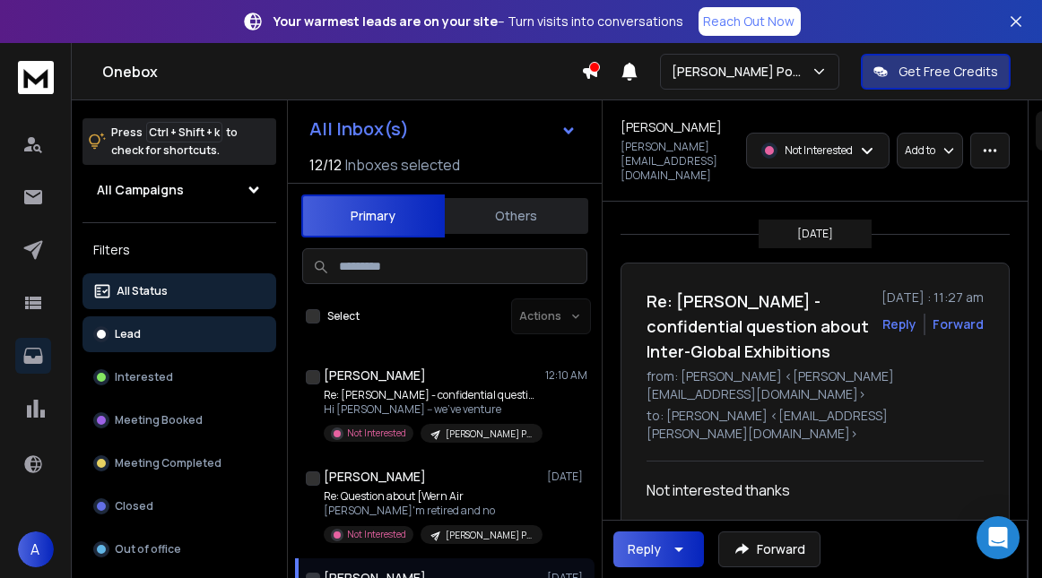
click at [135, 337] on p "Lead" at bounding box center [128, 334] width 26 height 14
